Goal: Task Accomplishment & Management: Use online tool/utility

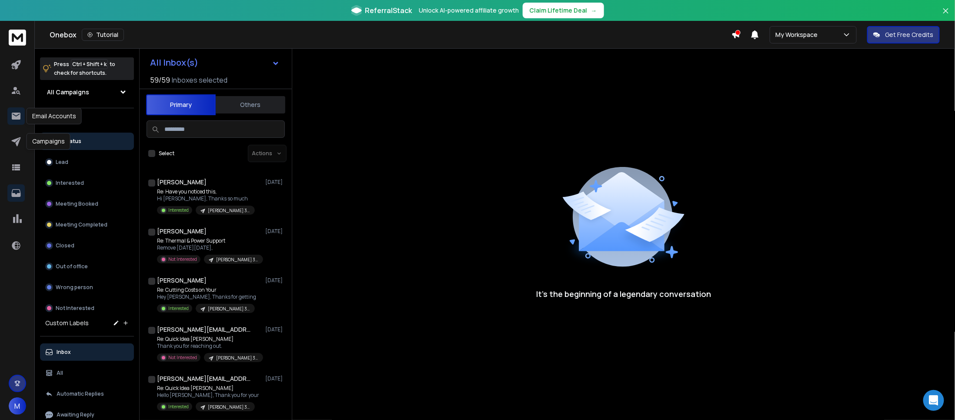
click at [18, 117] on icon at bounding box center [16, 116] width 9 height 7
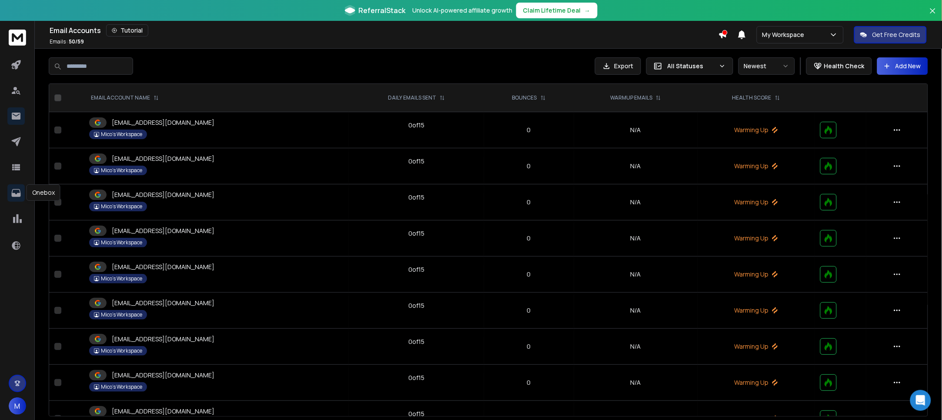
click at [20, 200] on link at bounding box center [15, 192] width 17 height 17
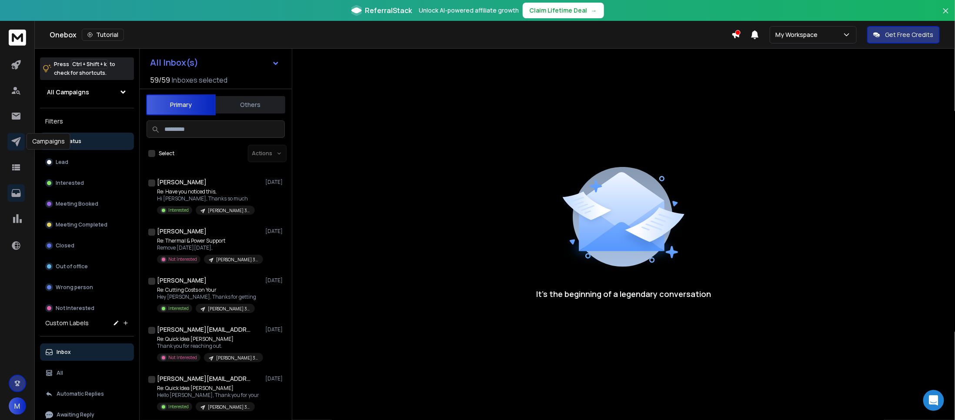
click at [18, 135] on link at bounding box center [15, 141] width 17 height 17
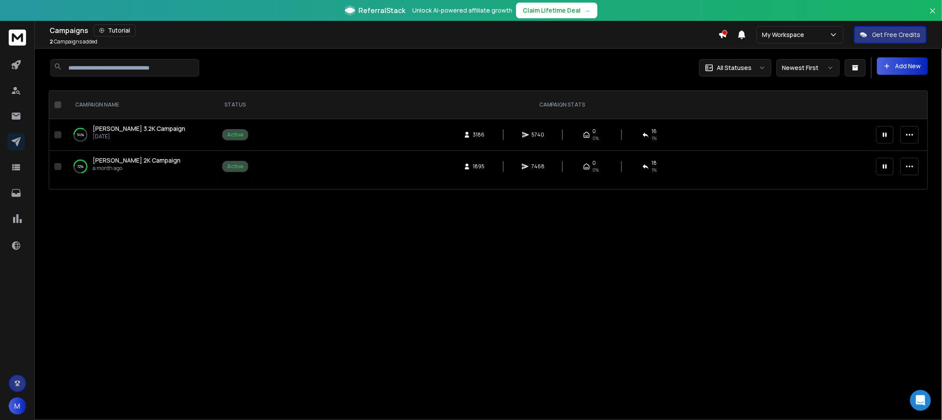
click at [883, 166] on icon at bounding box center [885, 166] width 4 height 4
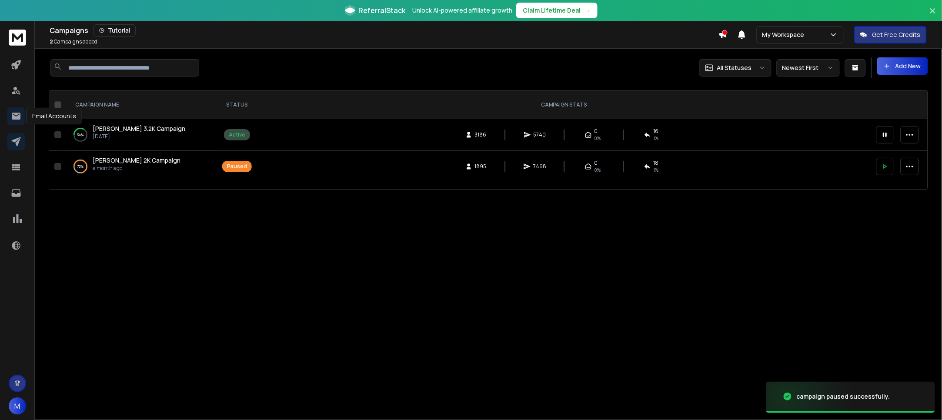
click at [14, 122] on link at bounding box center [15, 115] width 17 height 17
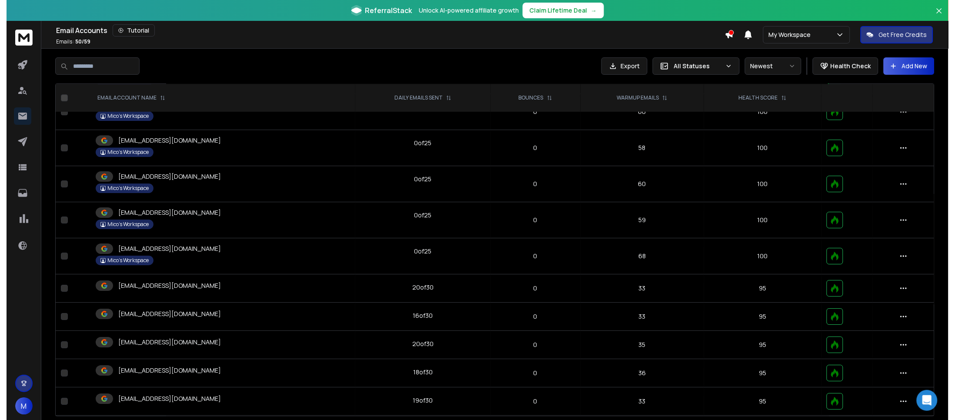
scroll to position [1043, 0]
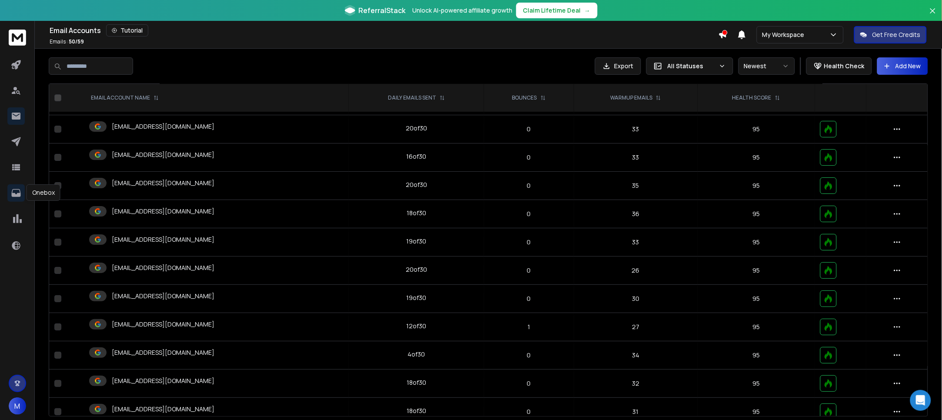
click at [20, 190] on icon at bounding box center [15, 193] width 9 height 8
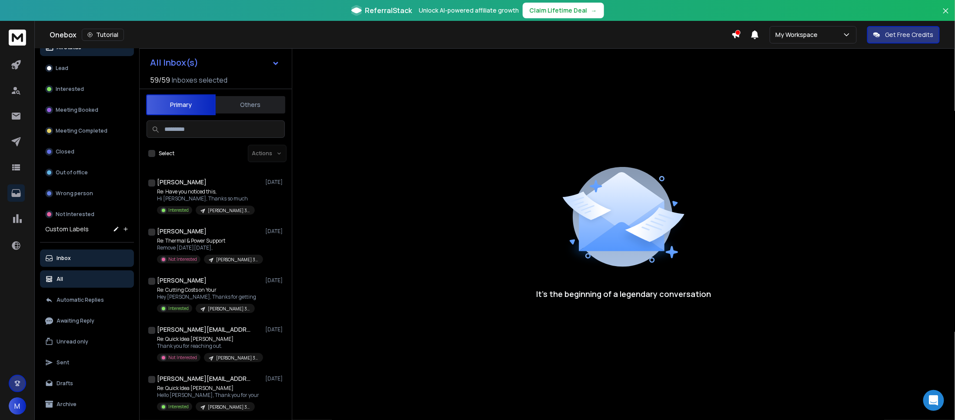
scroll to position [106, 0]
click at [90, 295] on div "Automatic Replies" at bounding box center [74, 300] width 59 height 10
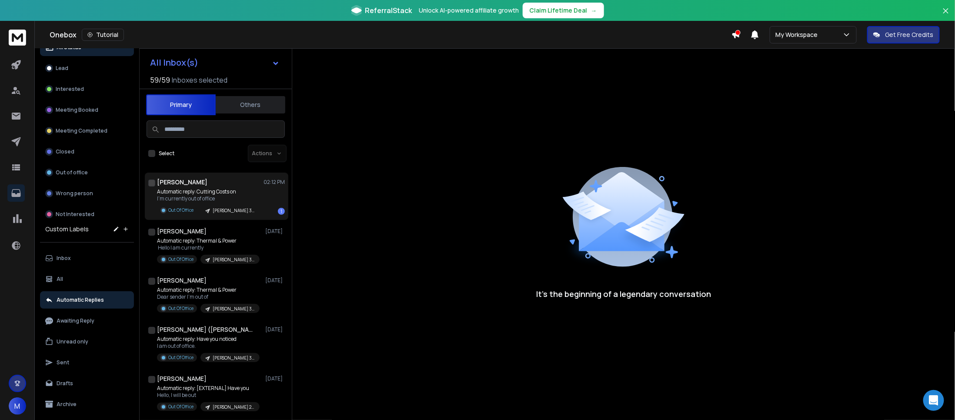
click at [263, 185] on p "02:12 PM" at bounding box center [273, 182] width 21 height 7
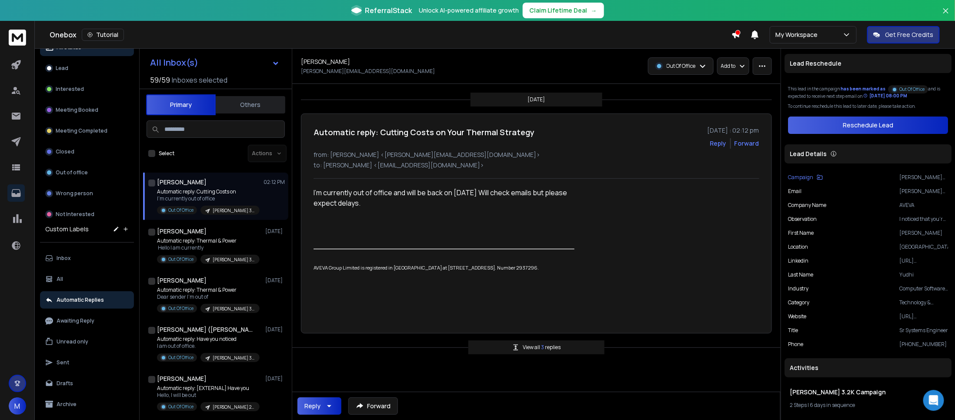
click at [863, 119] on button "Reschedule Lead" at bounding box center [868, 125] width 160 height 17
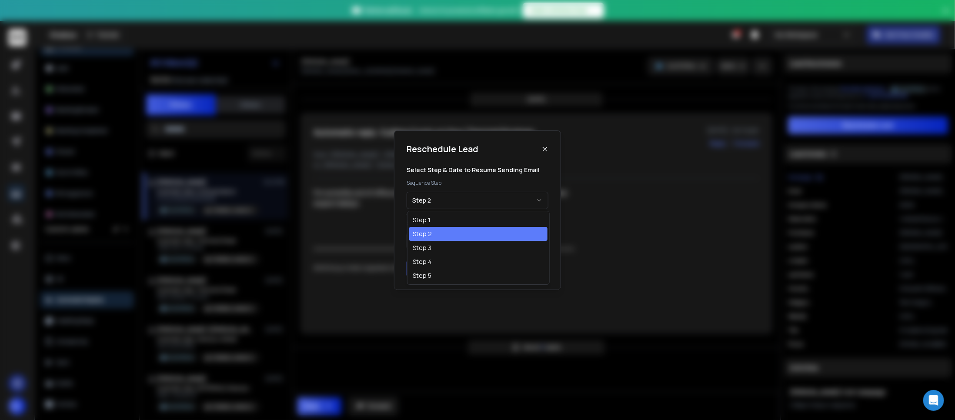
click at [519, 193] on button "Step 2" at bounding box center [478, 200] width 142 height 17
click at [417, 327] on div "Reschedule Lead Select Step & Date to Resume Sending Email Sequence Step Step 2…" at bounding box center [477, 210] width 955 height 420
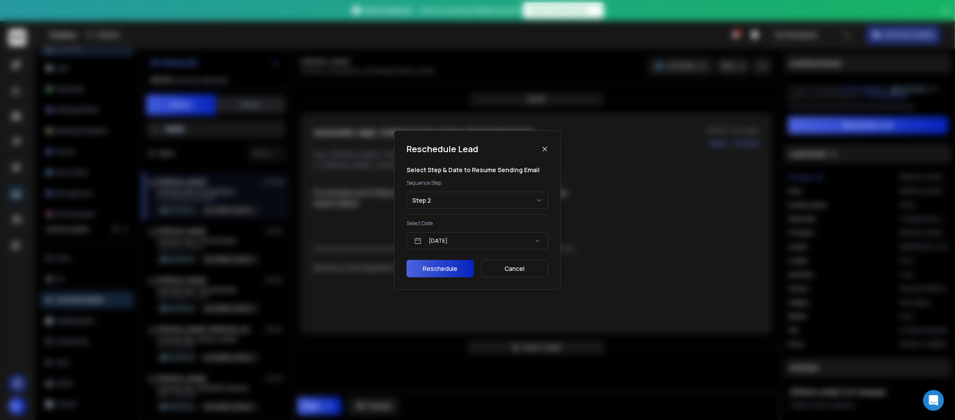
click at [544, 147] on icon at bounding box center [544, 149] width 7 height 7
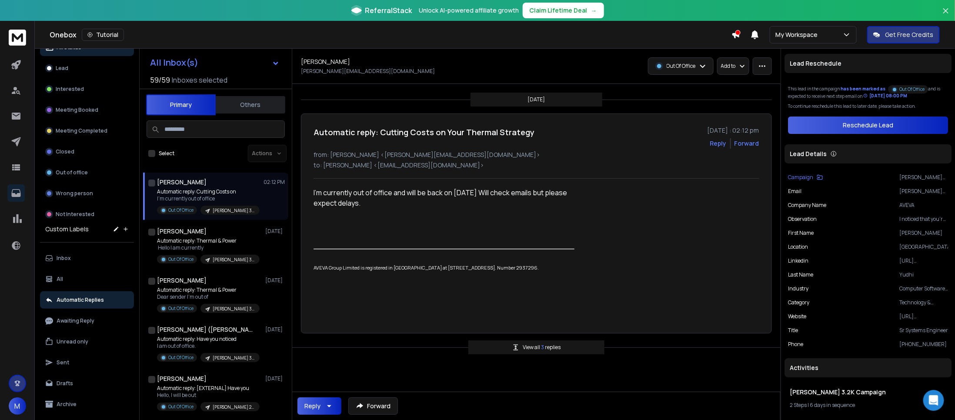
click at [828, 127] on button "Reschedule Lead" at bounding box center [868, 125] width 160 height 17
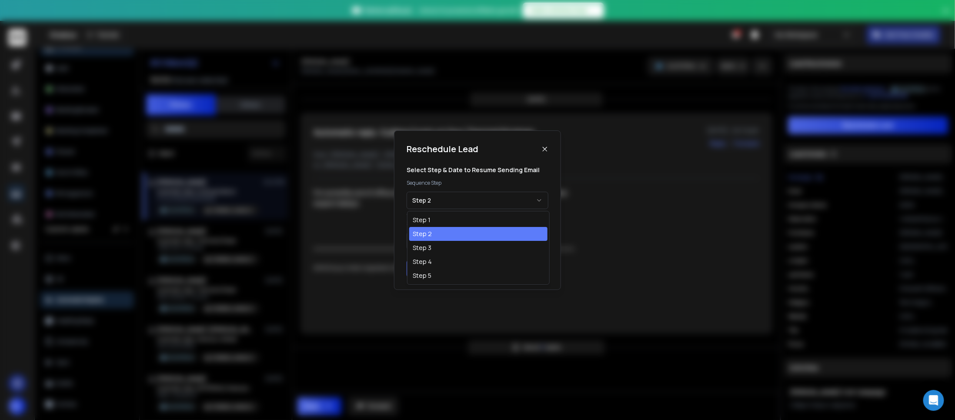
click at [470, 207] on button "Step 2" at bounding box center [478, 200] width 142 height 17
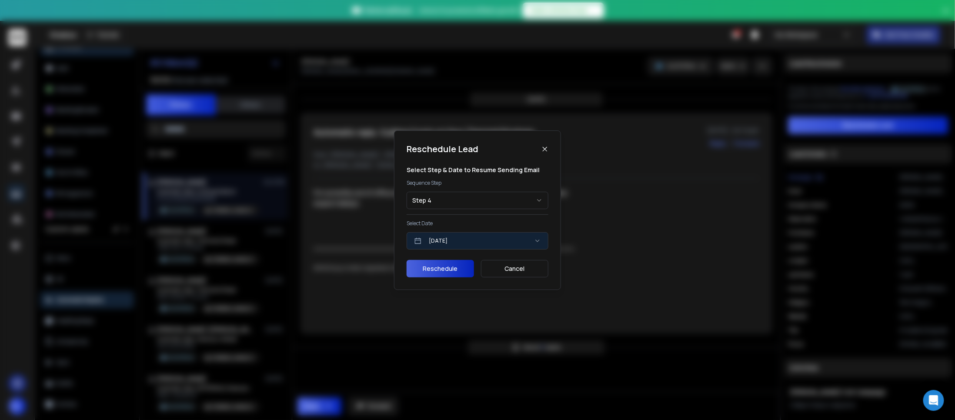
click at [477, 246] on button "[DATE]" at bounding box center [478, 240] width 142 height 17
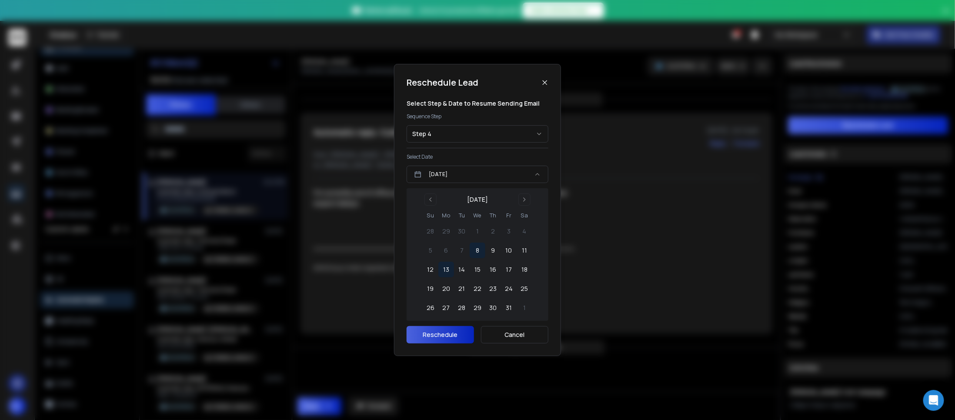
click at [450, 268] on button "13" at bounding box center [446, 270] width 16 height 16
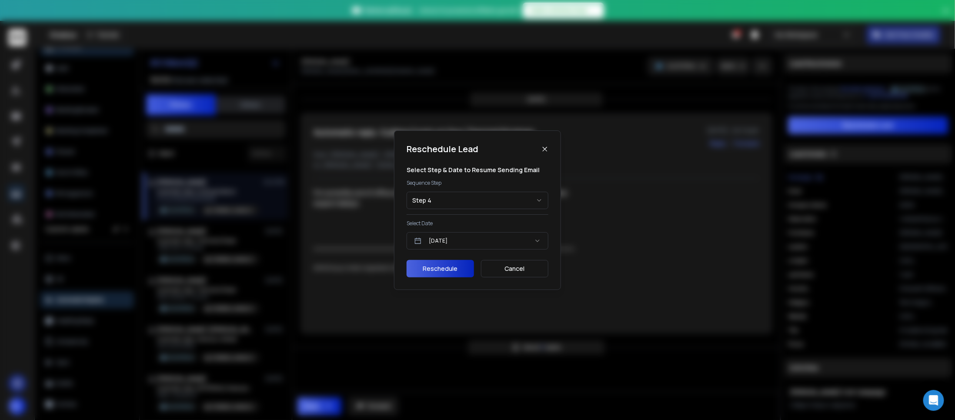
click at [450, 266] on button "Reschedule" at bounding box center [440, 268] width 67 height 17
